Goal: Task Accomplishment & Management: Use online tool/utility

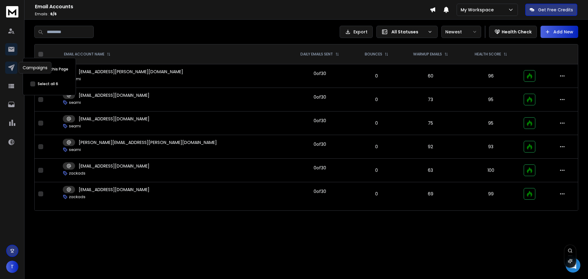
click at [12, 62] on link at bounding box center [11, 68] width 12 height 12
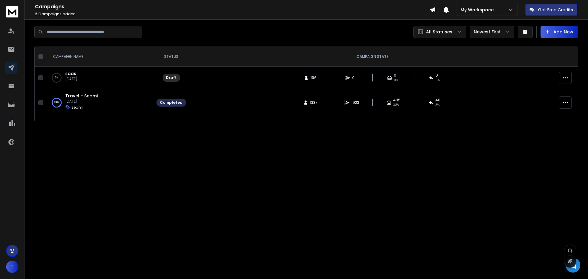
click at [565, 83] on button "button" at bounding box center [565, 78] width 13 height 12
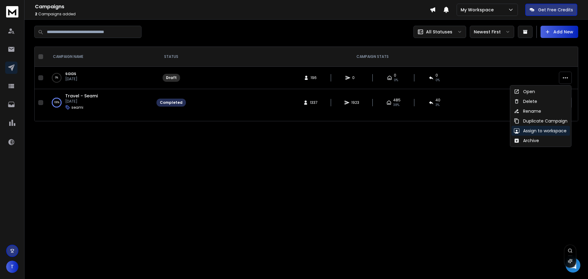
click at [130, 80] on div "0 % saas [DATE]" at bounding box center [99, 77] width 95 height 15
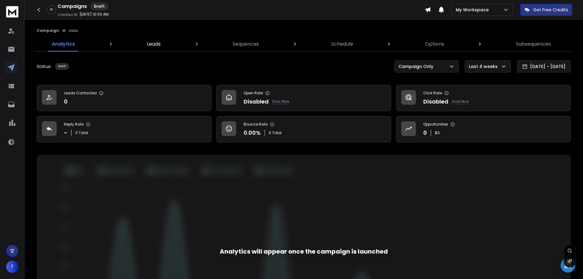
click at [157, 42] on p "Leads" at bounding box center [154, 43] width 14 height 7
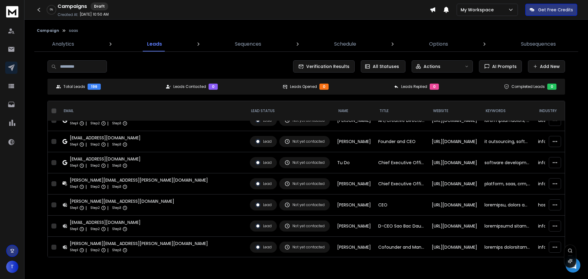
scroll to position [153, 0]
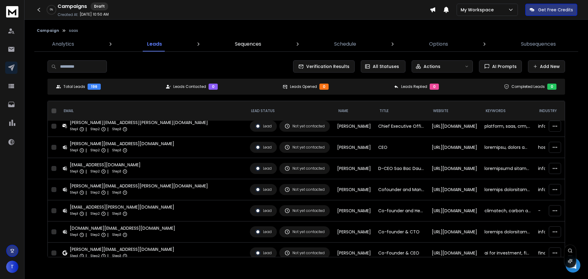
click at [255, 45] on p "Sequences" at bounding box center [248, 43] width 26 height 7
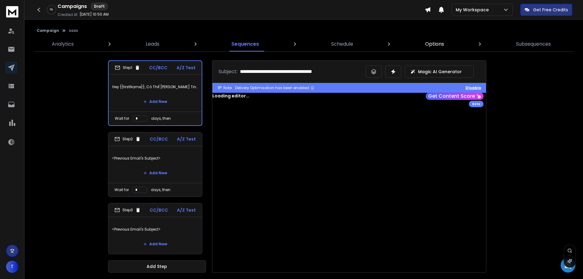
click at [433, 43] on p "Options" at bounding box center [434, 43] width 19 height 7
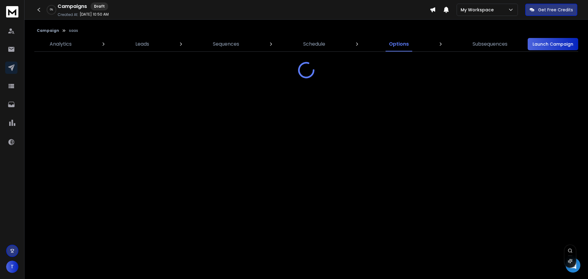
select select "*"
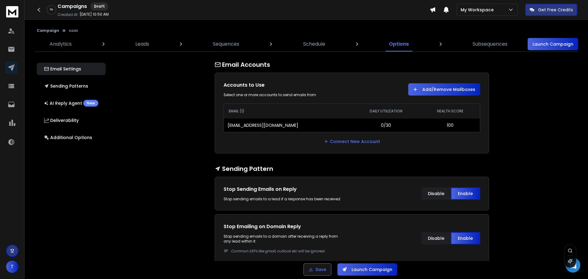
click at [561, 46] on button "Launch Campaign" at bounding box center [553, 44] width 51 height 12
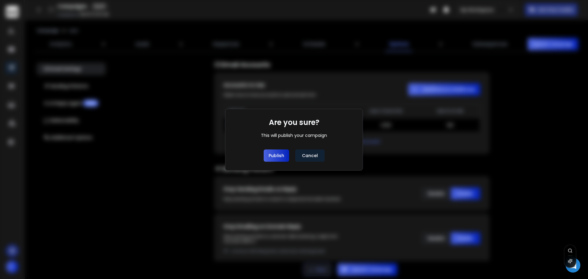
drag, startPoint x: 271, startPoint y: 160, endPoint x: 273, endPoint y: 158, distance: 3.2
click at [272, 161] on button "Publish" at bounding box center [276, 155] width 25 height 12
